Goal: Task Accomplishment & Management: Use online tool/utility

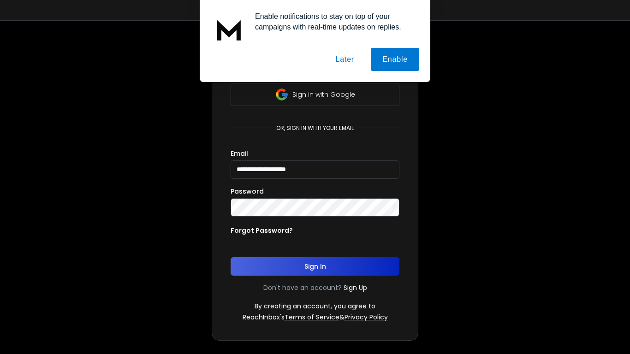
type input "**********"
click at [315, 266] on button "Sign In" at bounding box center [314, 266] width 169 height 18
